Goal: Communication & Community: Answer question/provide support

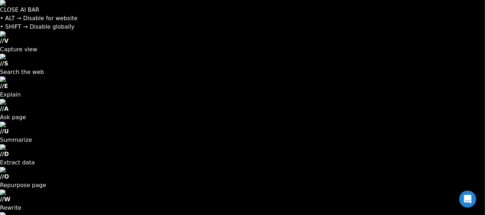
scroll to position [117, 0]
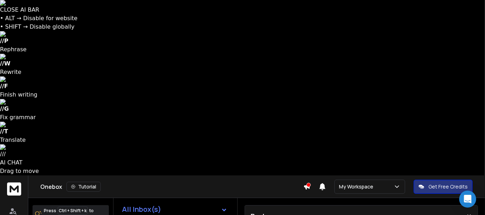
scroll to position [0, 0]
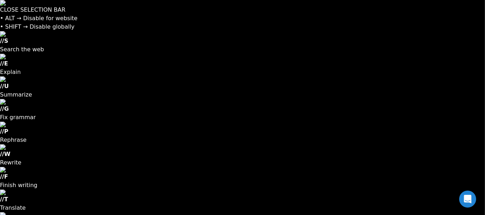
drag, startPoint x: 262, startPoint y: 152, endPoint x: 249, endPoint y: 149, distance: 12.7
drag, startPoint x: 261, startPoint y: 152, endPoint x: 248, endPoint y: 152, distance: 13.1
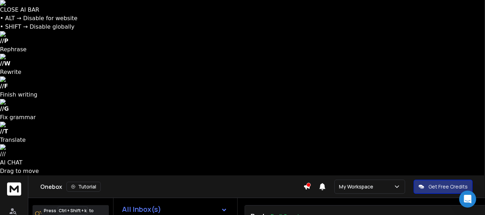
type input "**********"
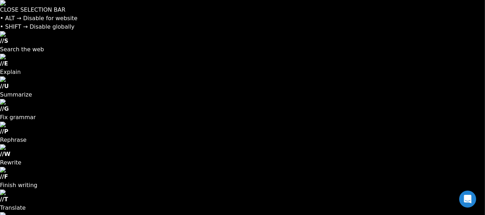
scroll to position [0, 0]
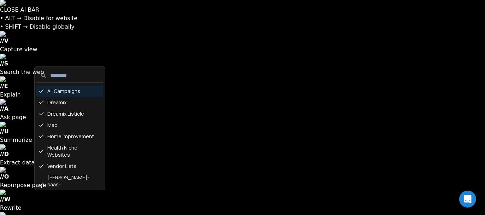
click at [68, 93] on div "All Campaigns" at bounding box center [69, 91] width 67 height 11
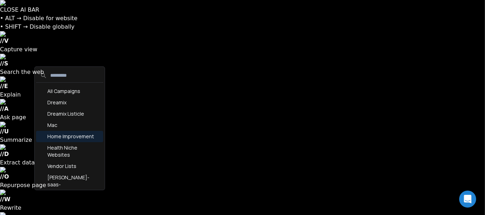
scroll to position [0, 0]
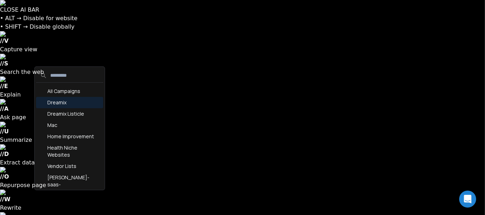
click at [67, 103] on div "Dreamix" at bounding box center [69, 102] width 67 height 11
click at [65, 113] on div "Dreamix Listicle" at bounding box center [69, 113] width 67 height 11
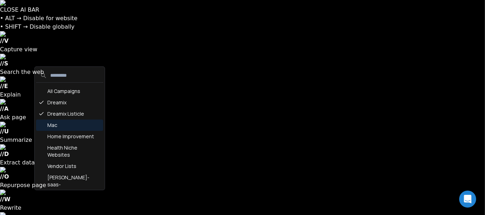
click at [62, 124] on div "Mac" at bounding box center [69, 124] width 67 height 11
click at [58, 124] on div "Mac" at bounding box center [69, 124] width 67 height 11
click at [57, 127] on div "Mac" at bounding box center [69, 124] width 67 height 11
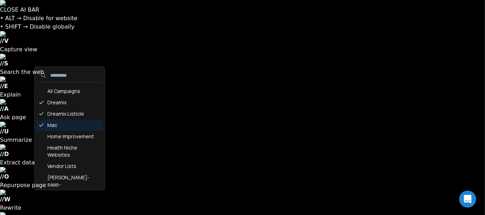
click at [57, 127] on div "Mac" at bounding box center [69, 124] width 67 height 11
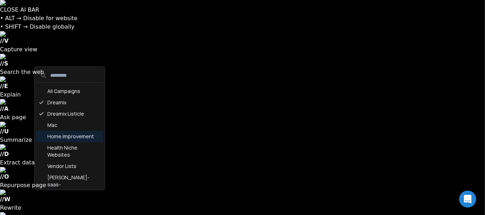
click at [61, 136] on div "Home Improvement" at bounding box center [69, 136] width 67 height 11
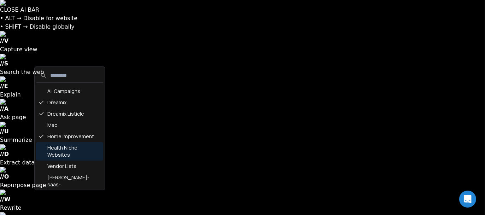
click at [62, 147] on div "Health Niche Websites" at bounding box center [69, 151] width 67 height 18
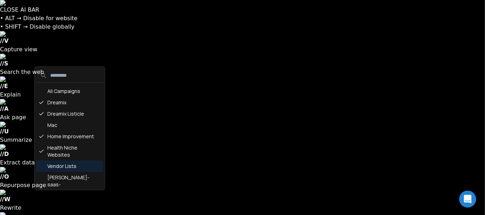
click at [63, 165] on div "Vendor Lists" at bounding box center [69, 165] width 67 height 11
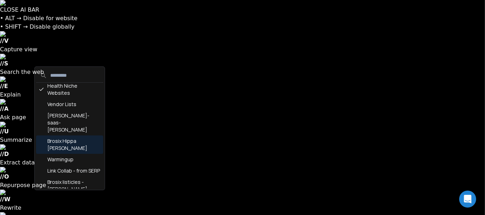
scroll to position [63, 0]
